Goal: Task Accomplishment & Management: Use online tool/utility

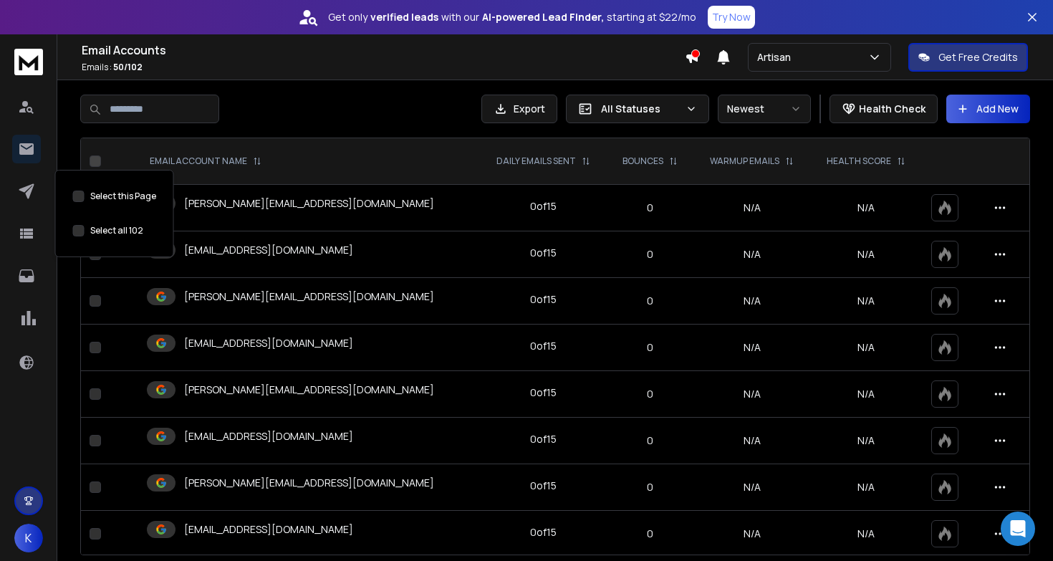
click at [94, 164] on button "Select this Page" at bounding box center [95, 160] width 11 height 11
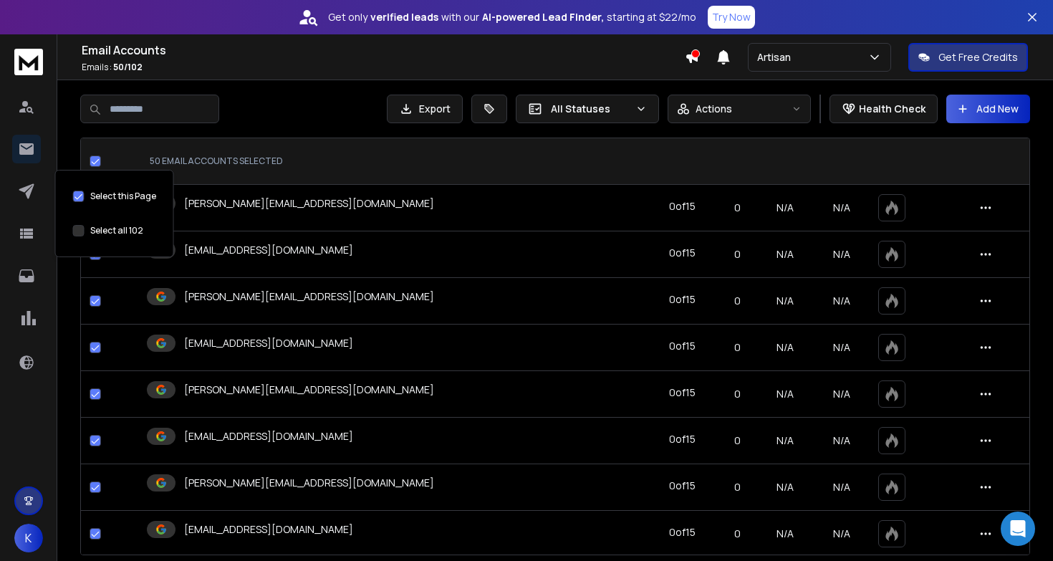
click at [88, 229] on div "Select all 102" at bounding box center [114, 230] width 83 height 11
click at [82, 231] on button "Select this Page" at bounding box center [78, 230] width 11 height 11
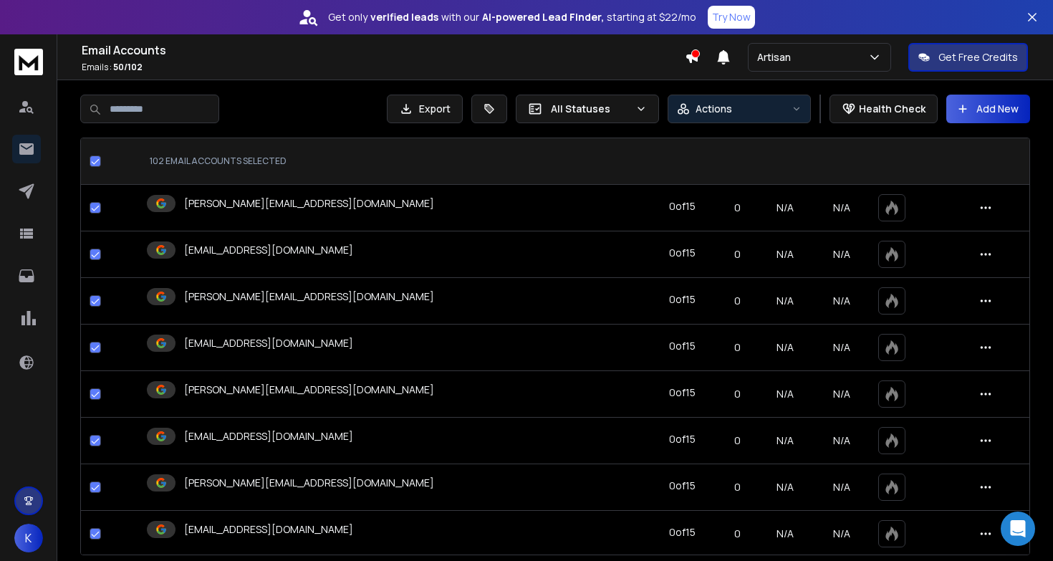
click at [741, 107] on div "Actions" at bounding box center [731, 109] width 109 height 14
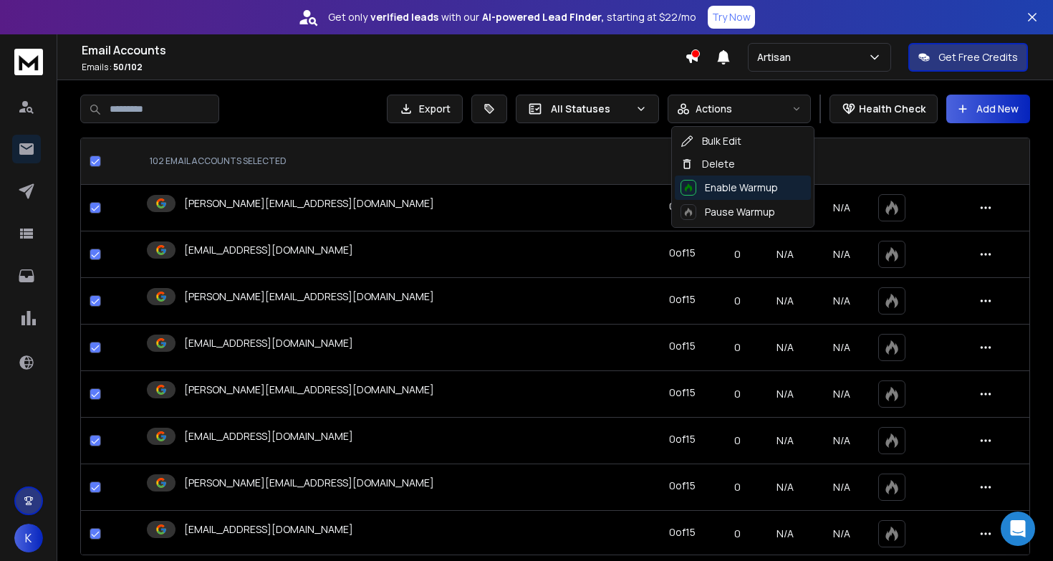
click at [724, 190] on div "Enable Warmup" at bounding box center [728, 188] width 97 height 16
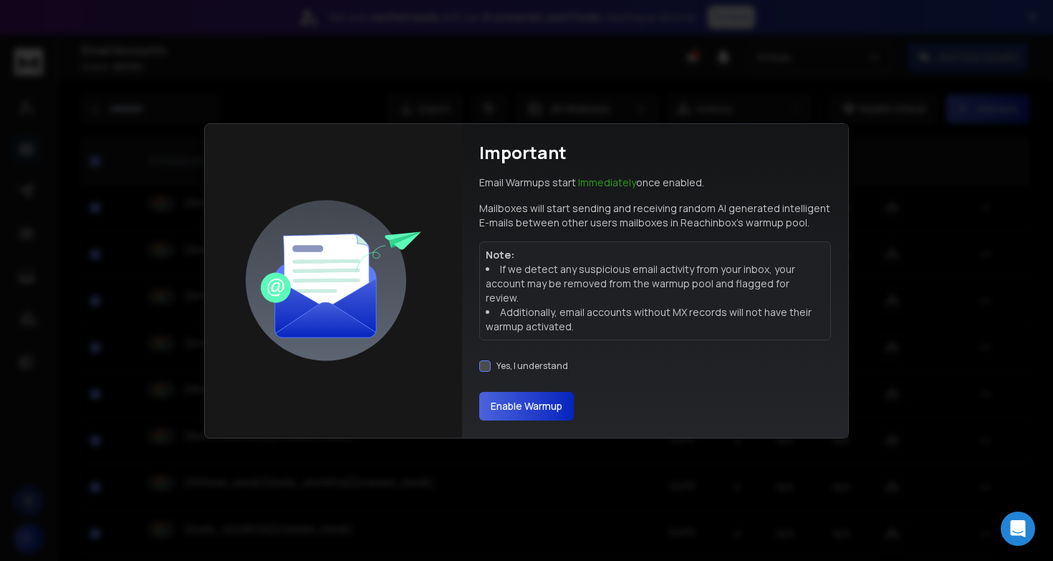
click at [490, 365] on div "Yes, I understand" at bounding box center [523, 366] width 89 height 29
click at [487, 364] on button "Yes, I understand" at bounding box center [484, 365] width 11 height 11
click at [516, 405] on button "Enable Warmup" at bounding box center [526, 406] width 95 height 29
